Goal: Navigation & Orientation: Find specific page/section

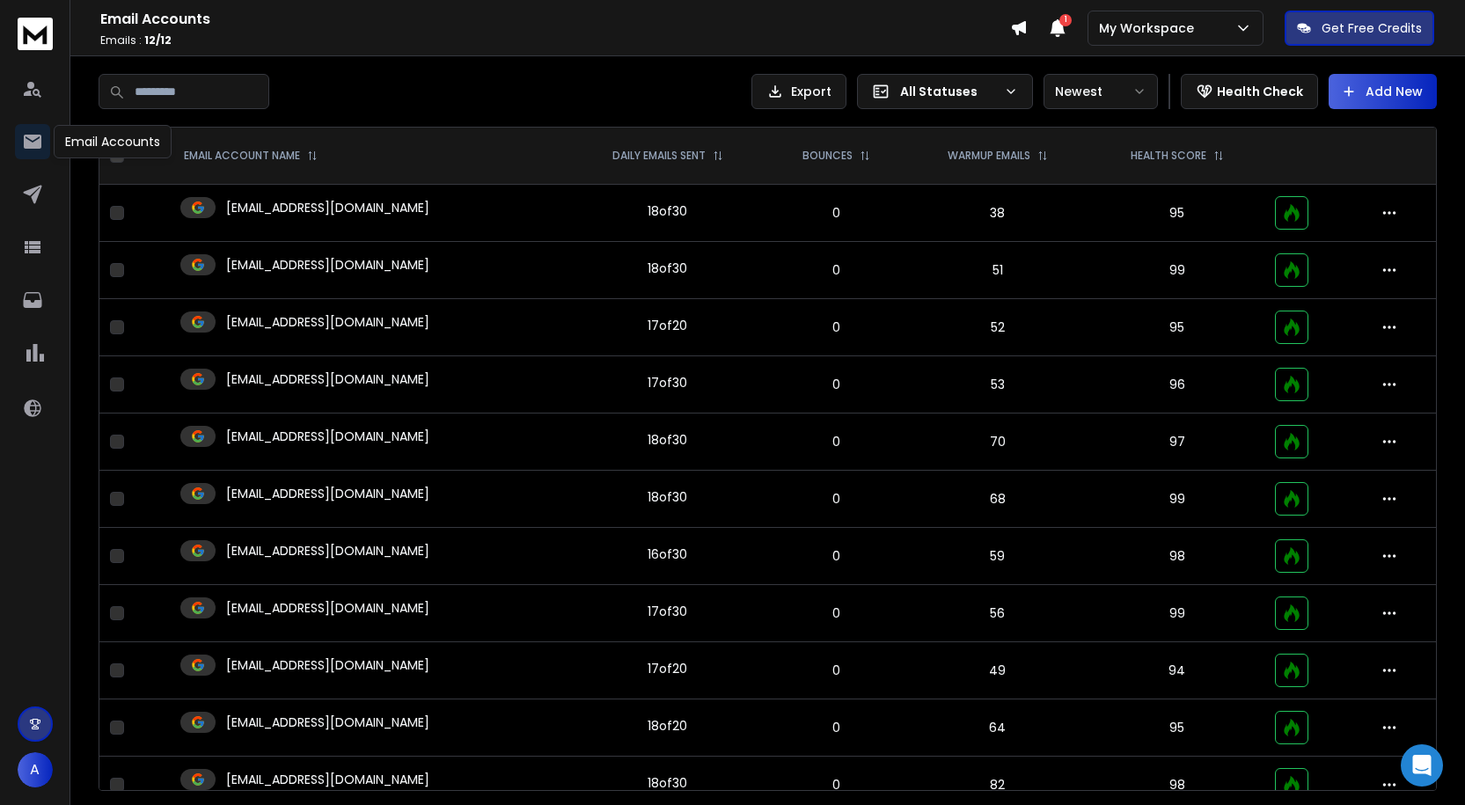
click at [39, 137] on icon at bounding box center [32, 141] width 21 height 21
click at [1166, 154] on p "HEALTH SCORE" at bounding box center [1169, 156] width 76 height 14
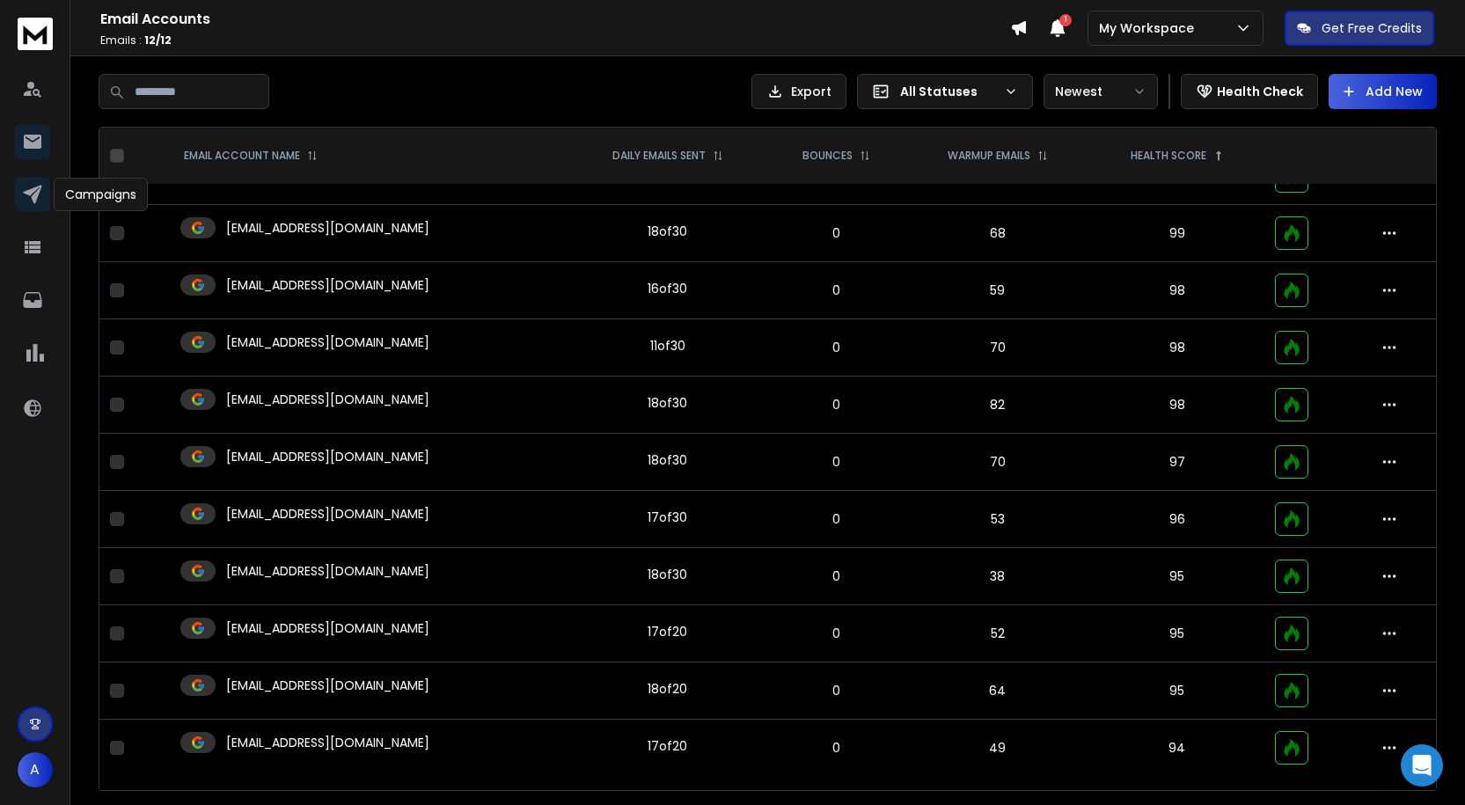
click at [33, 191] on icon at bounding box center [32, 194] width 18 height 18
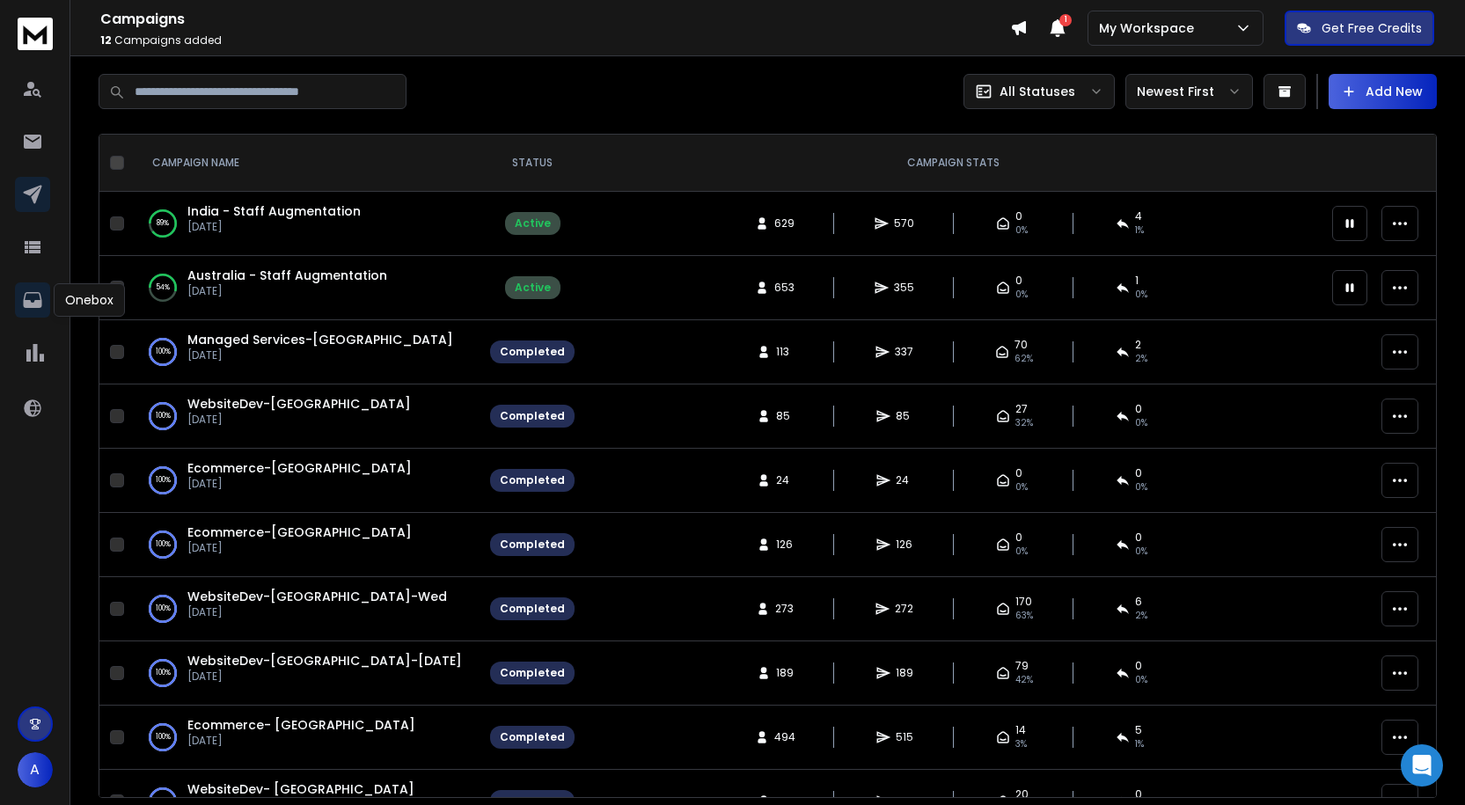
click at [41, 298] on icon at bounding box center [32, 299] width 21 height 21
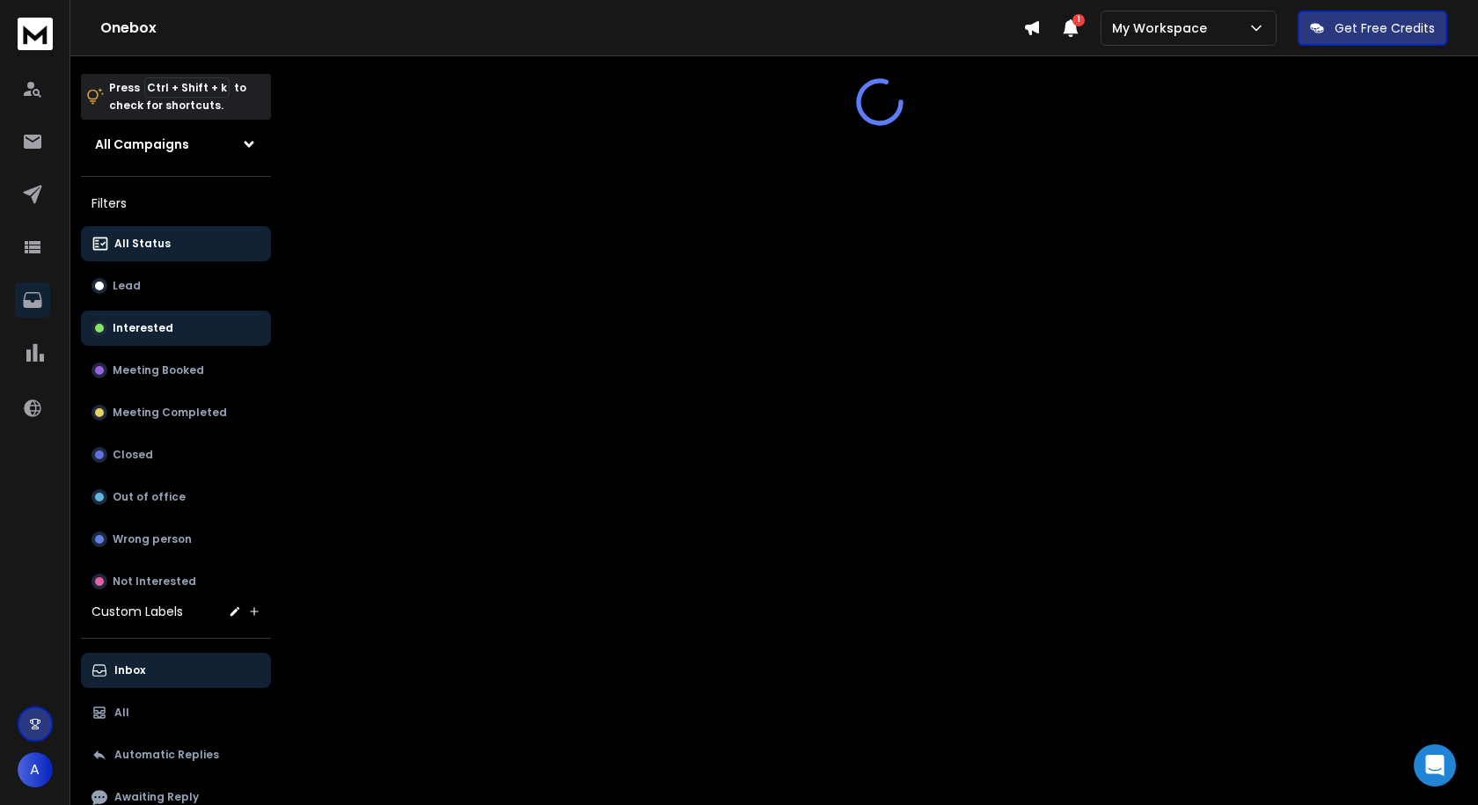
click at [136, 325] on p "Interested" at bounding box center [143, 328] width 61 height 14
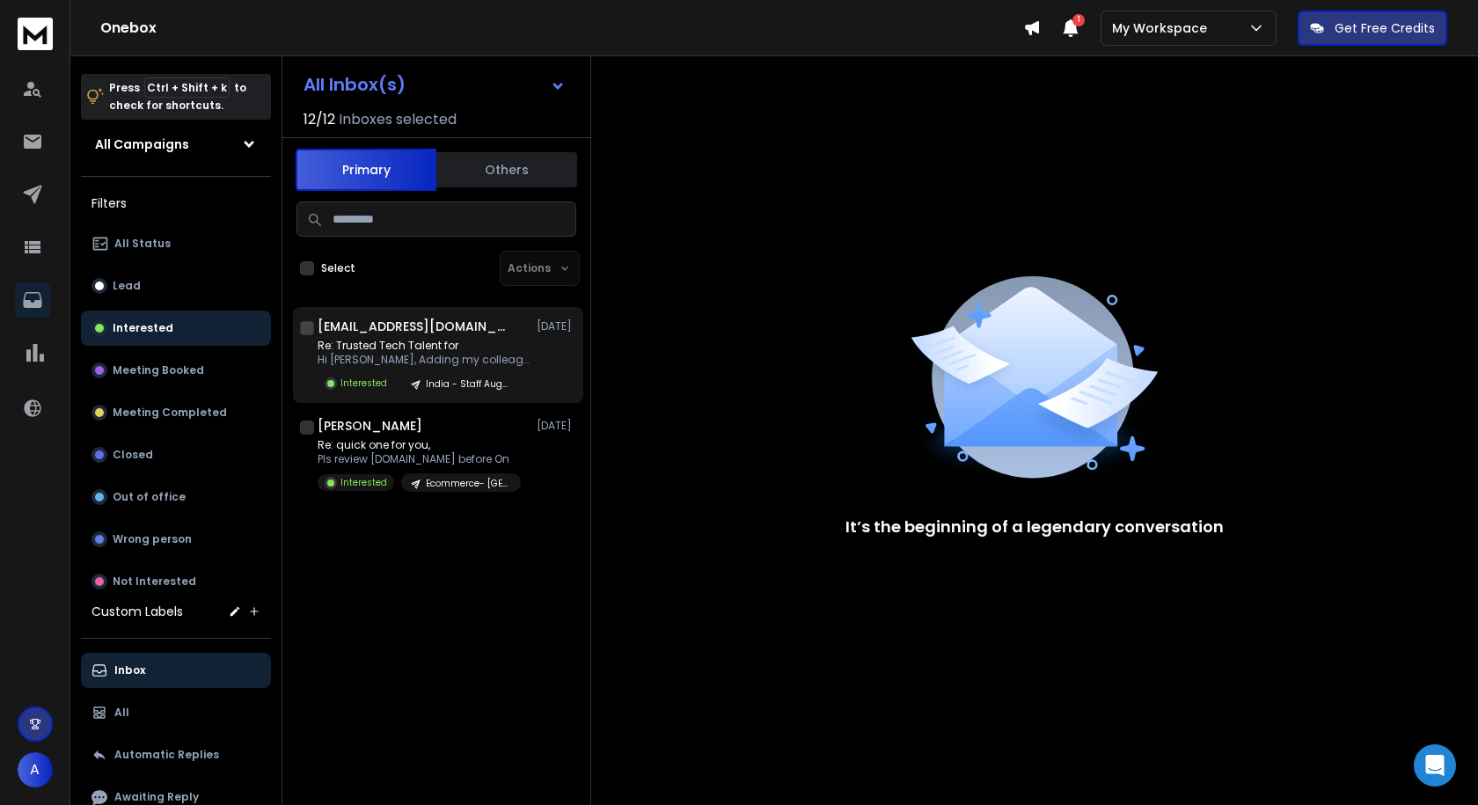
click at [435, 333] on h1 "[EMAIL_ADDRESS][DOMAIN_NAME] +1" at bounding box center [415, 327] width 194 height 18
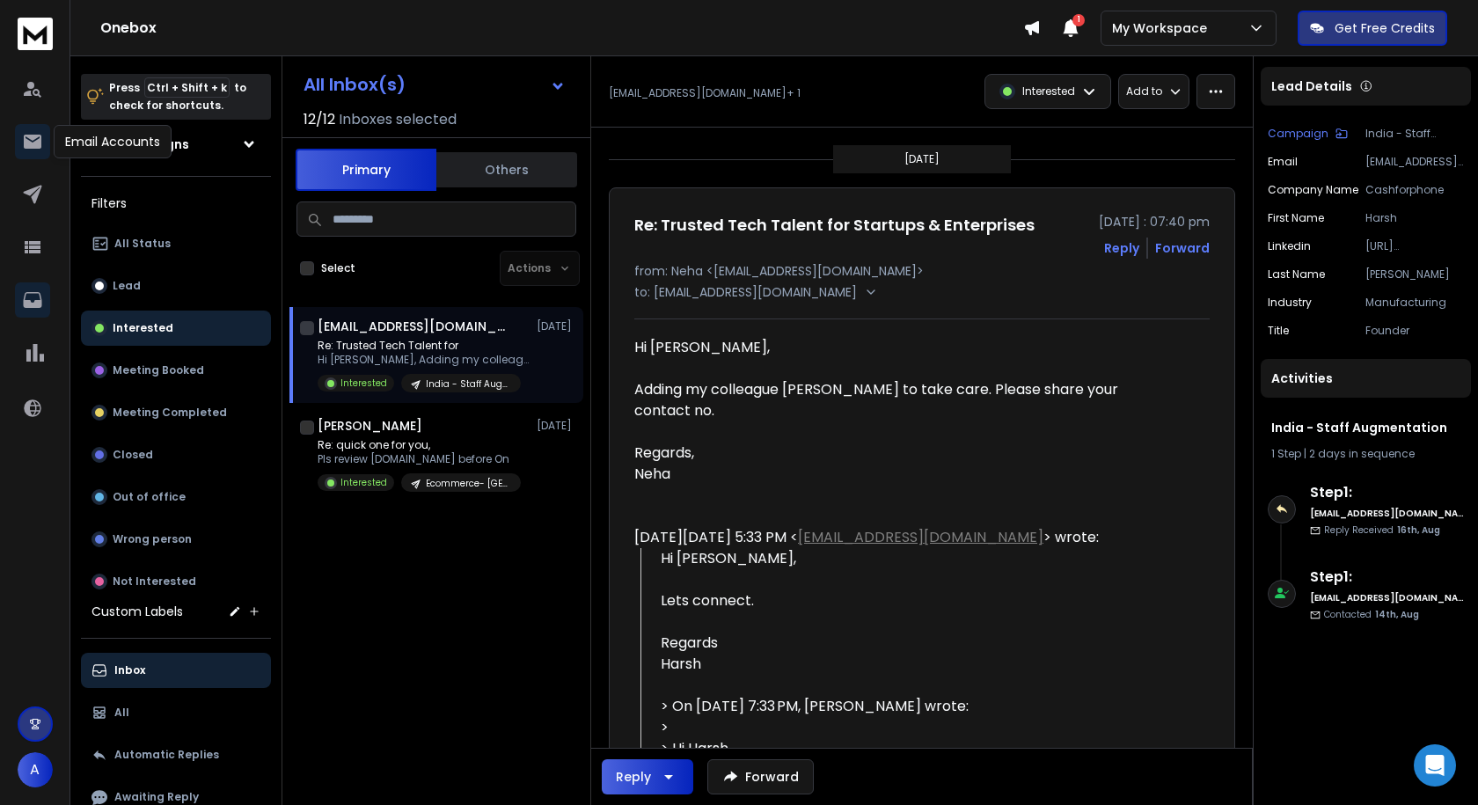
click at [36, 140] on icon at bounding box center [32, 141] width 21 height 21
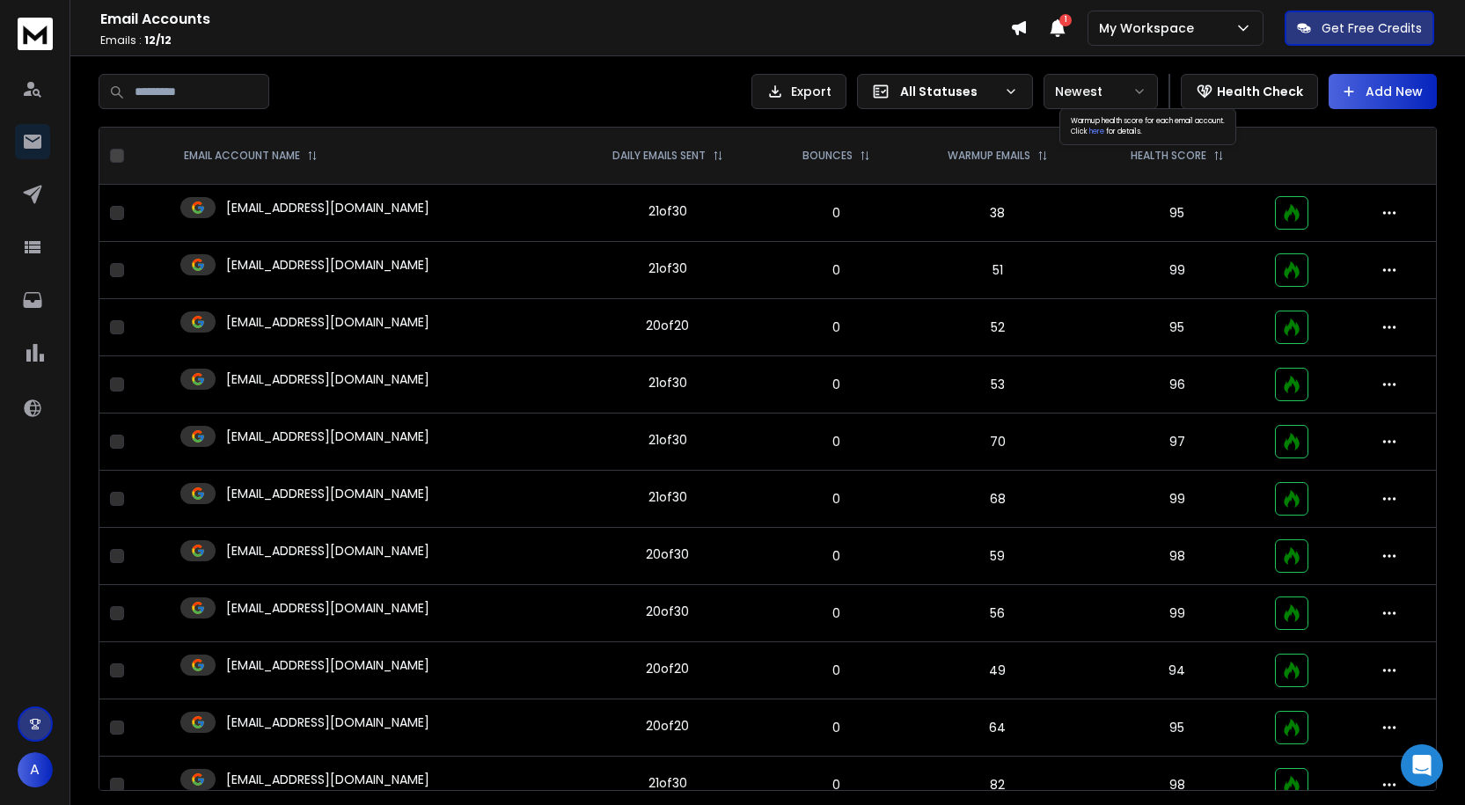
click at [1144, 161] on p "HEALTH SCORE" at bounding box center [1169, 156] width 76 height 14
